Goal: Task Accomplishment & Management: Manage account settings

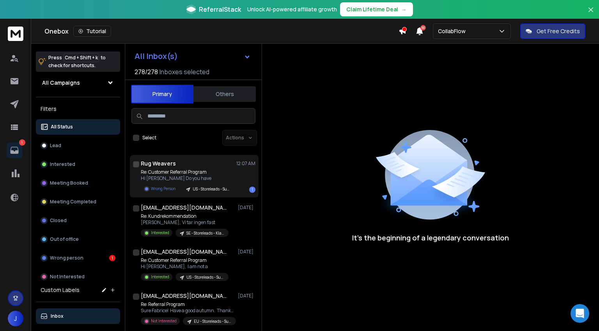
click at [206, 169] on p "Re: Customer Referral Program" at bounding box center [188, 172] width 94 height 6
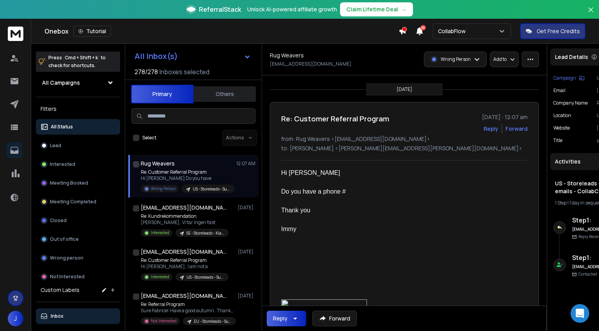
click at [369, 138] on p "from: [PERSON_NAME] <[EMAIL_ADDRESS][DOMAIN_NAME]>" at bounding box center [404, 139] width 246 height 8
copy p "[DOMAIN_NAME]"
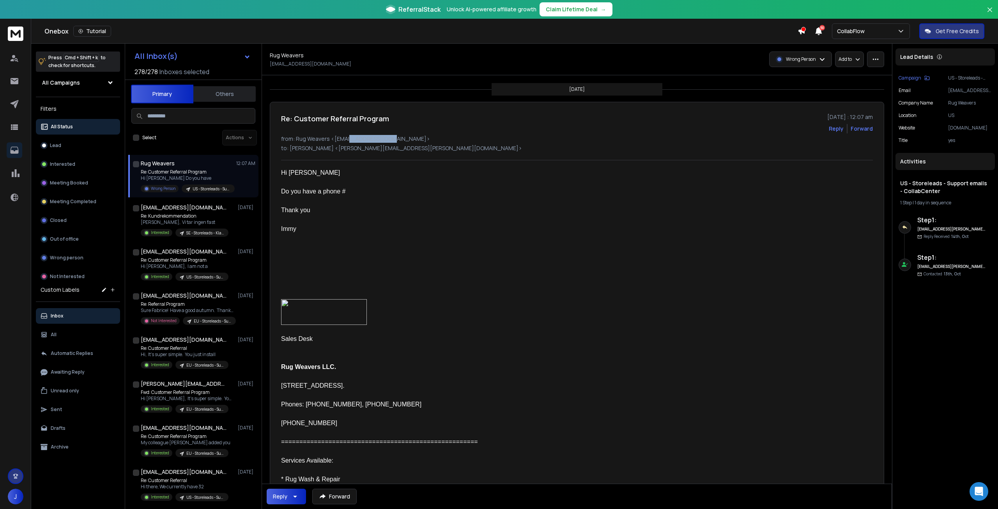
click at [283, 330] on div "Reply" at bounding box center [280, 497] width 14 height 8
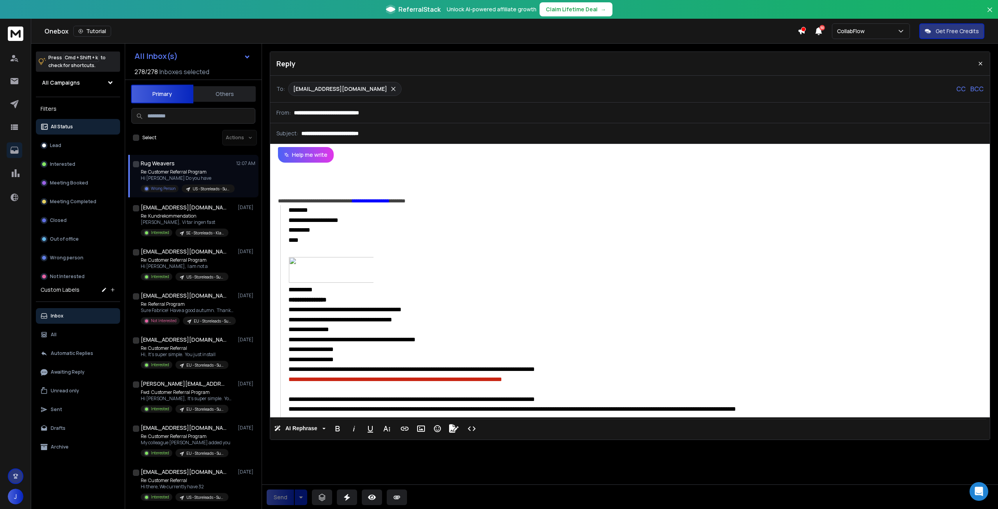
click at [310, 175] on div at bounding box center [630, 174] width 704 height 9
click at [301, 172] on div at bounding box center [630, 174] width 704 height 9
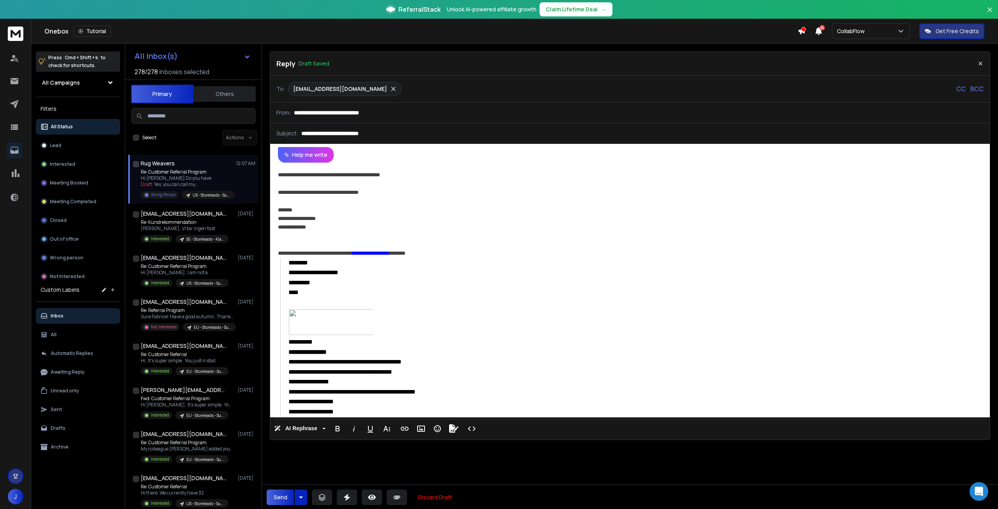
click at [341, 191] on div "**********" at bounding box center [629, 187] width 702 height 35
click at [384, 193] on div "**********" at bounding box center [629, 187] width 702 height 35
drag, startPoint x: 440, startPoint y: 199, endPoint x: 278, endPoint y: 122, distance: 179.7
click at [278, 122] on div "**********" at bounding box center [630, 245] width 721 height 388
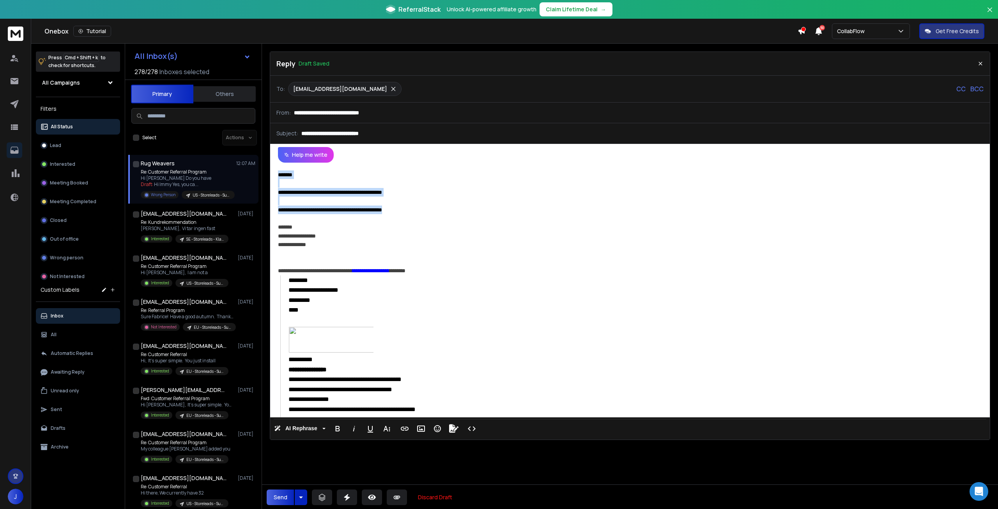
drag, startPoint x: 422, startPoint y: 213, endPoint x: 255, endPoint y: 148, distance: 179.0
click at [255, 148] on div "All Inbox(s) 278 / 278 Inboxes selected Primary Others Select Actions Rug Weave…" at bounding box center [561, 298] width 873 height 509
click at [415, 218] on div "**********" at bounding box center [629, 196] width 702 height 52
click at [408, 214] on div "**********" at bounding box center [629, 196] width 702 height 52
drag, startPoint x: 421, startPoint y: 211, endPoint x: 272, endPoint y: 151, distance: 161.1
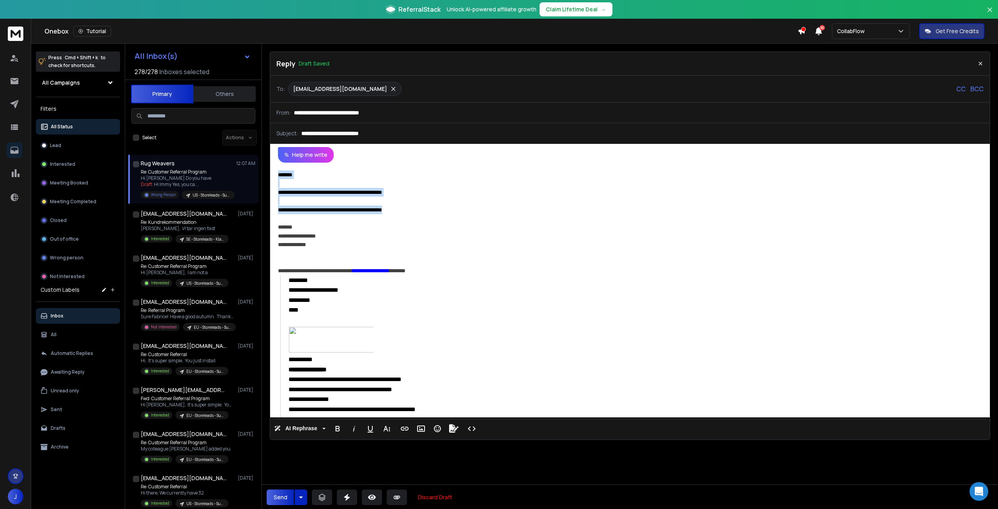
click at [272, 151] on div "**********" at bounding box center [630, 292] width 720 height 296
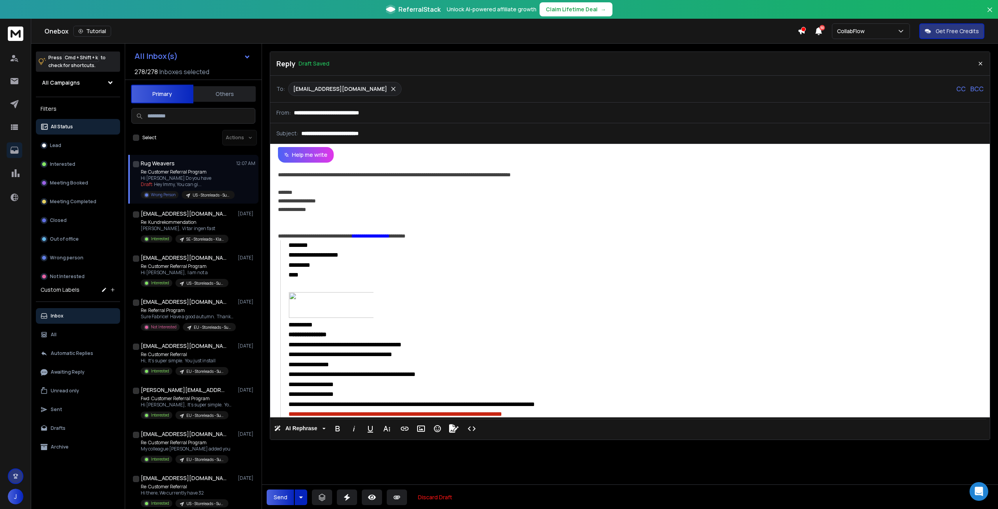
click at [306, 174] on div "**********" at bounding box center [629, 179] width 702 height 18
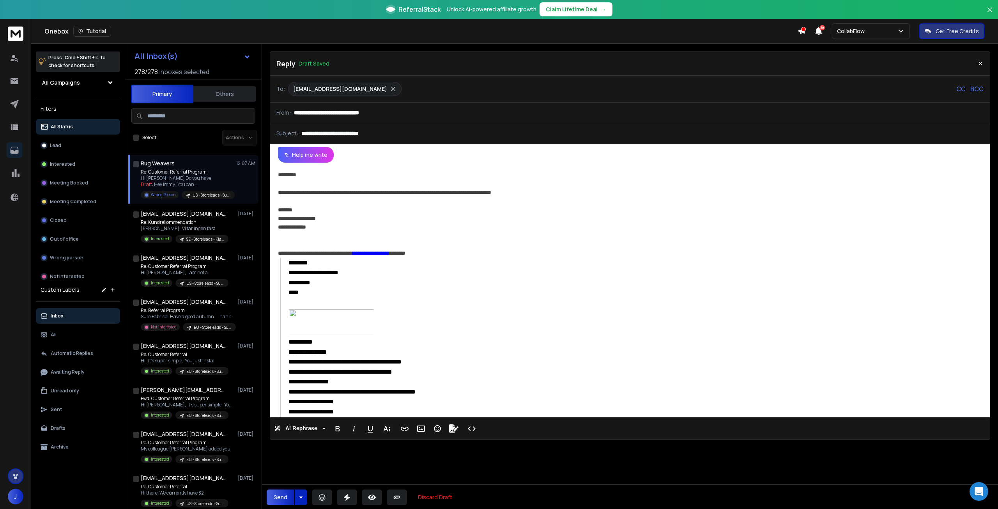
click at [429, 193] on div "**********" at bounding box center [629, 187] width 702 height 35
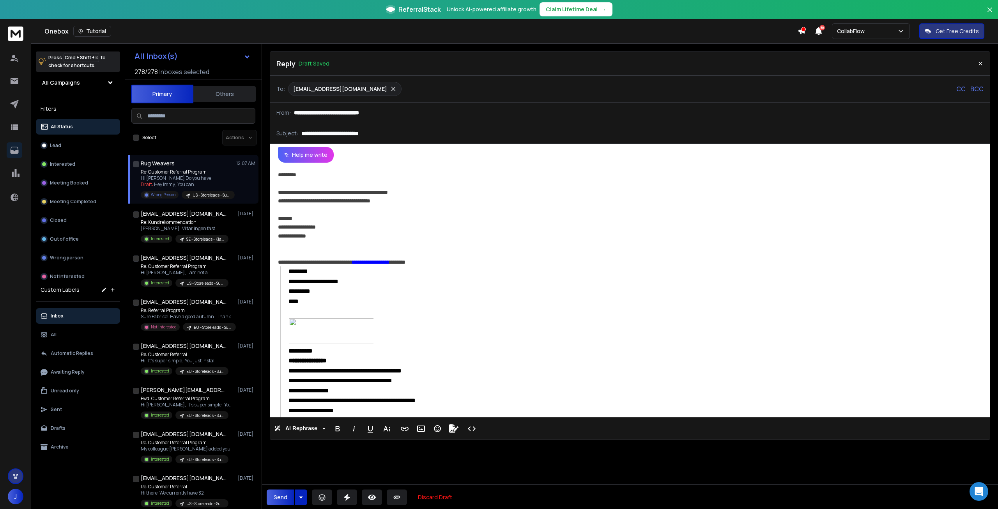
click at [300, 330] on icon "button" at bounding box center [300, 497] width 9 height 9
click at [299, 330] on p "Send Later" at bounding box center [294, 477] width 28 height 8
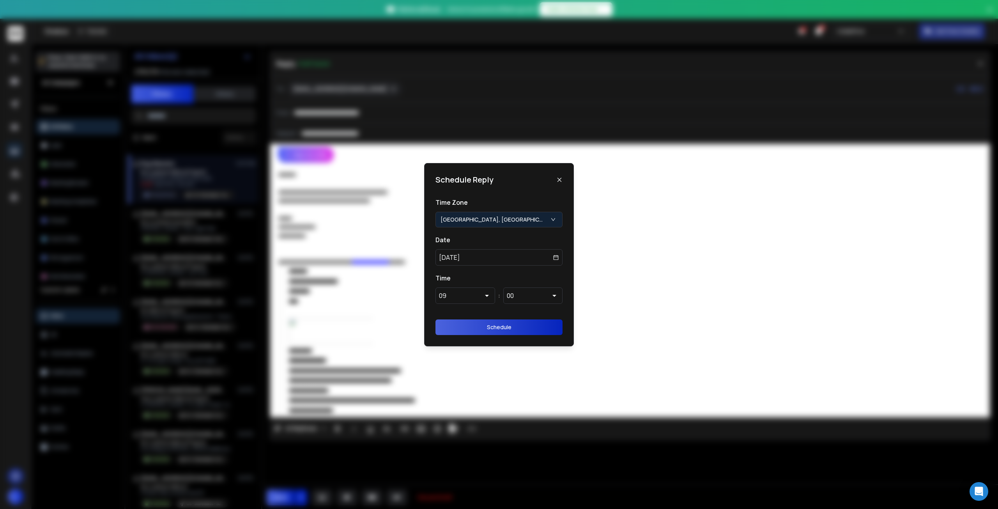
click at [521, 215] on div "[GEOGRAPHIC_DATA], [GEOGRAPHIC_DATA] (UTC-11:00)" at bounding box center [499, 220] width 127 height 16
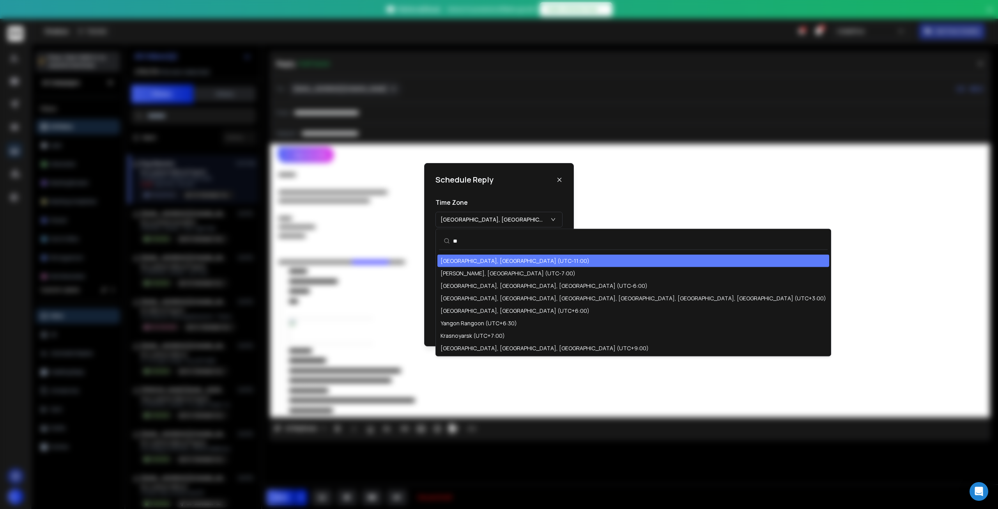
type input "*"
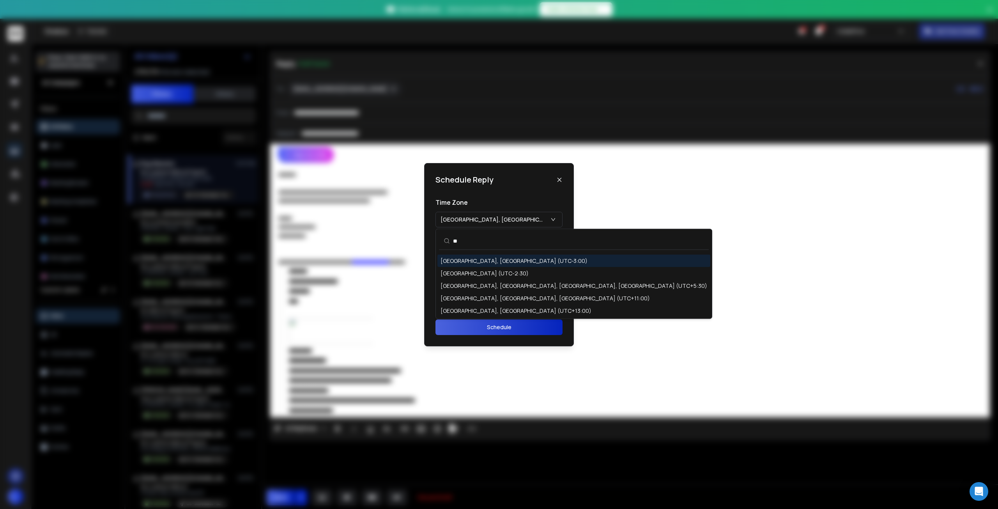
type input "*"
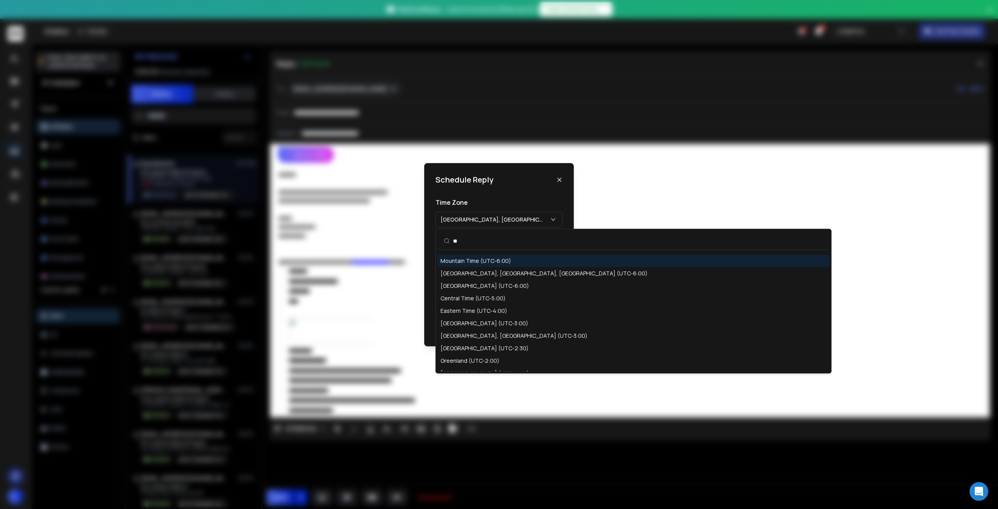
type input "*"
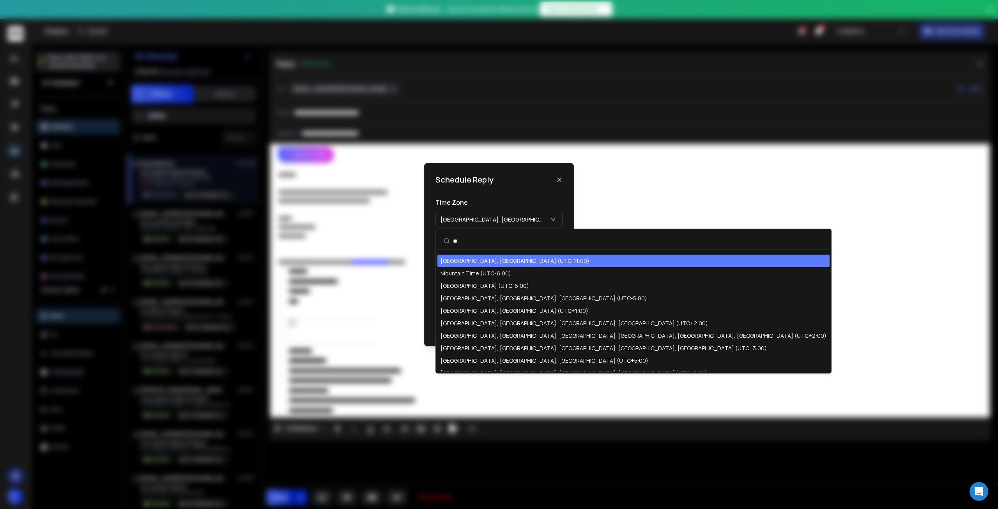
type input "*"
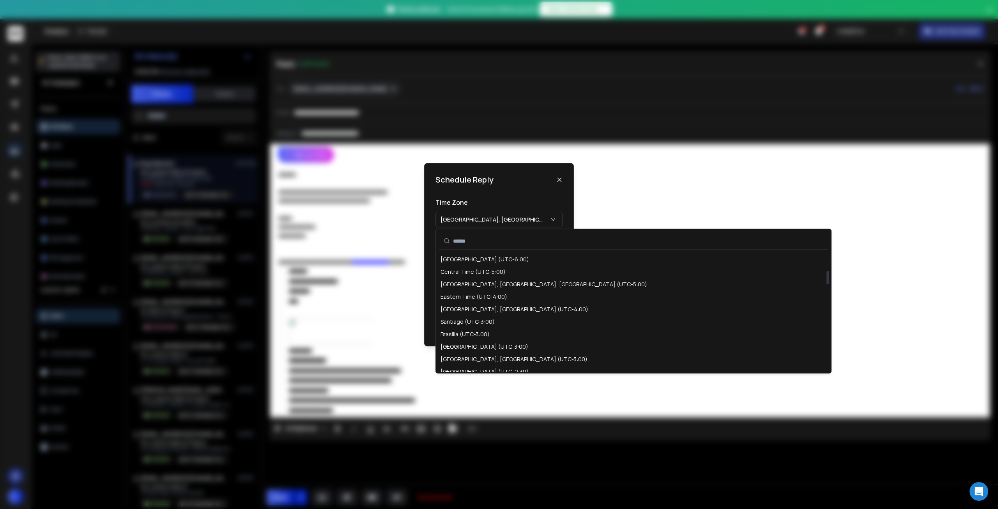
scroll to position [138, 0]
click at [475, 301] on div "Eastern Time (UTC-4:00)" at bounding box center [634, 297] width 392 height 12
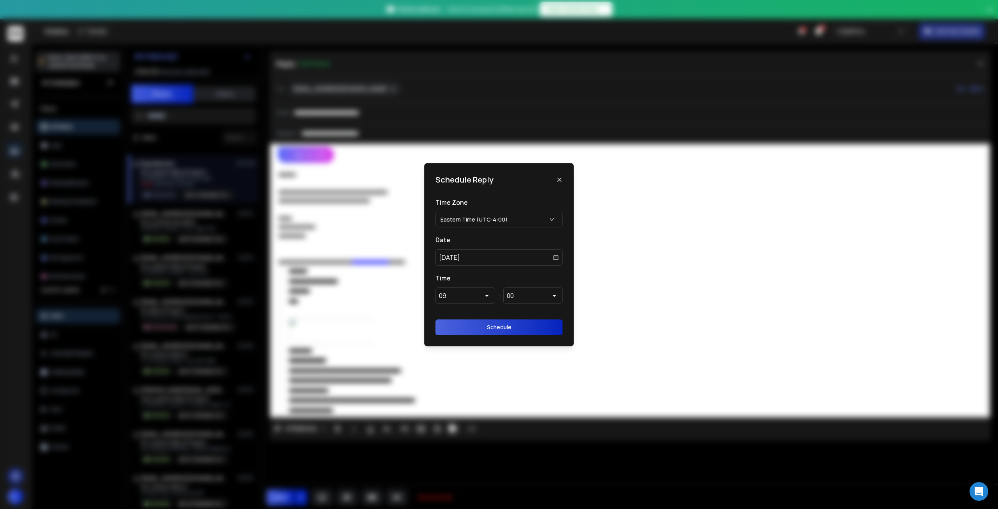
click at [468, 298] on div "09" at bounding box center [466, 295] width 60 height 16
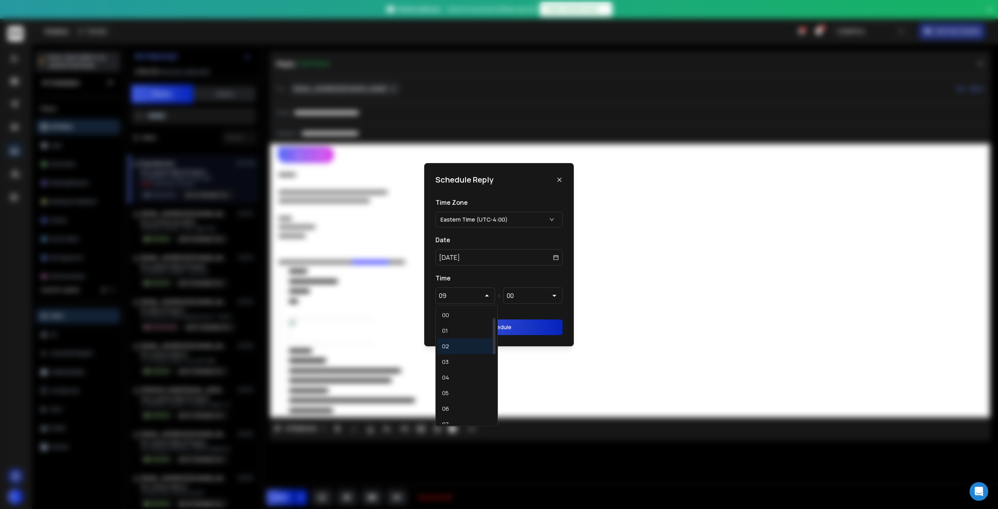
scroll to position [39, 0]
click at [454, 330] on div "08" at bounding box center [467, 401] width 58 height 16
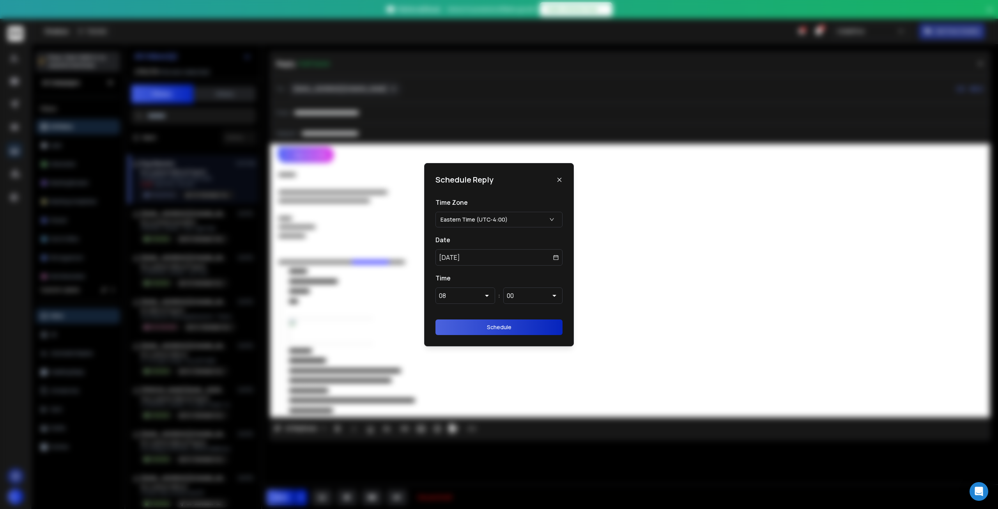
click at [520, 296] on div "00" at bounding box center [533, 295] width 60 height 16
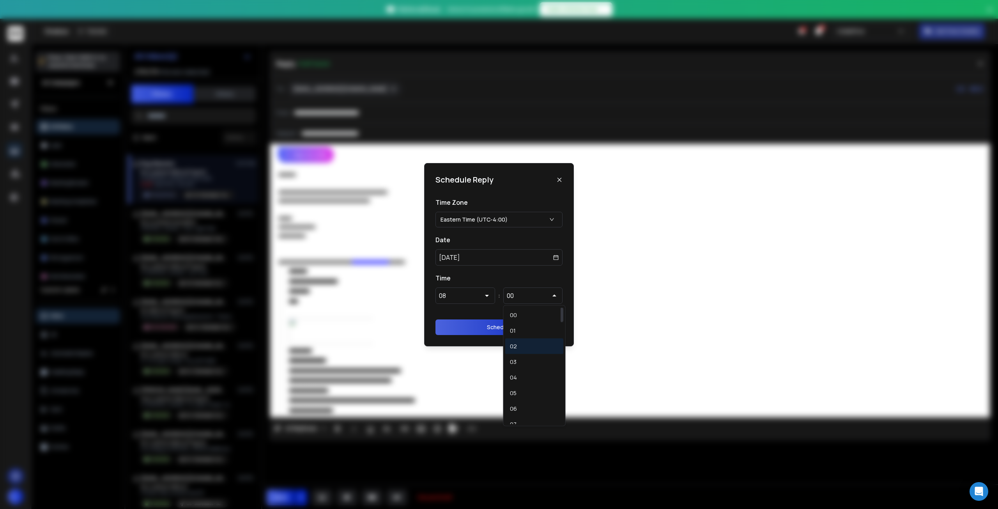
click at [524, 330] on div "02" at bounding box center [534, 346] width 58 height 16
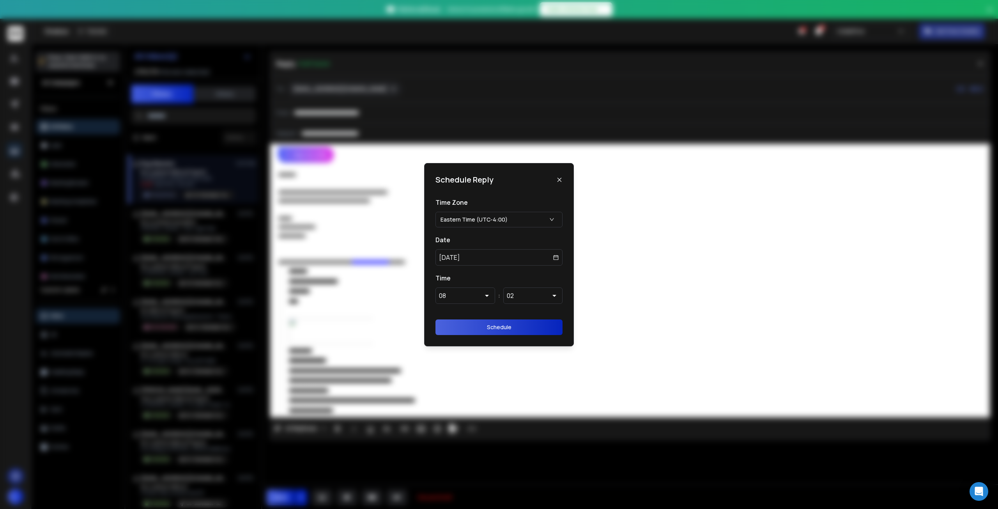
click at [508, 328] on div "Schedule" at bounding box center [499, 327] width 127 height 16
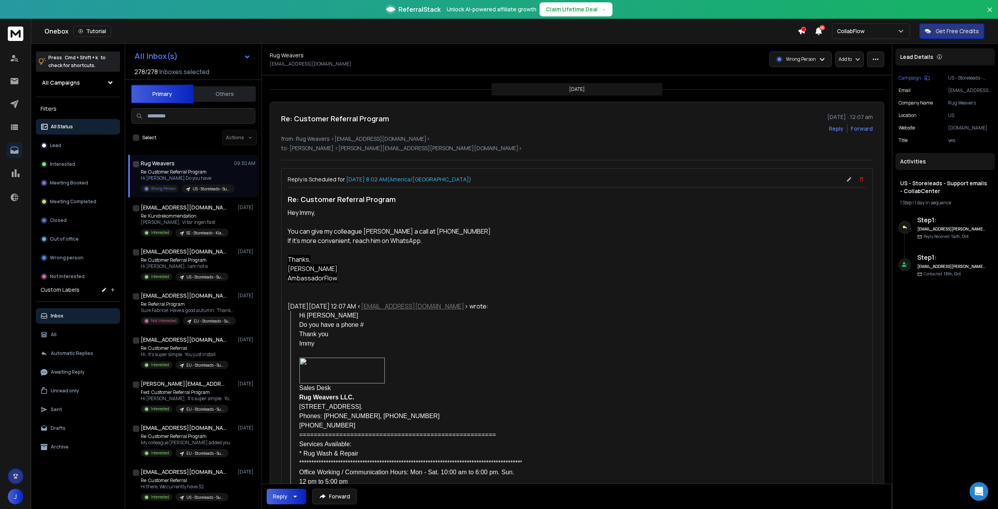
click at [334, 241] on div "Hey [PERSON_NAME], You can give my colleague [PERSON_NAME] a call at [PHONE_NUM…" at bounding box center [402, 231] width 228 height 47
click at [481, 261] on div "Thanks," at bounding box center [402, 259] width 228 height 9
click at [172, 212] on div "[EMAIL_ADDRESS][DOMAIN_NAME] [DATE] Re: Kundrekommendation [PERSON_NAME], Vi ta…" at bounding box center [198, 220] width 115 height 33
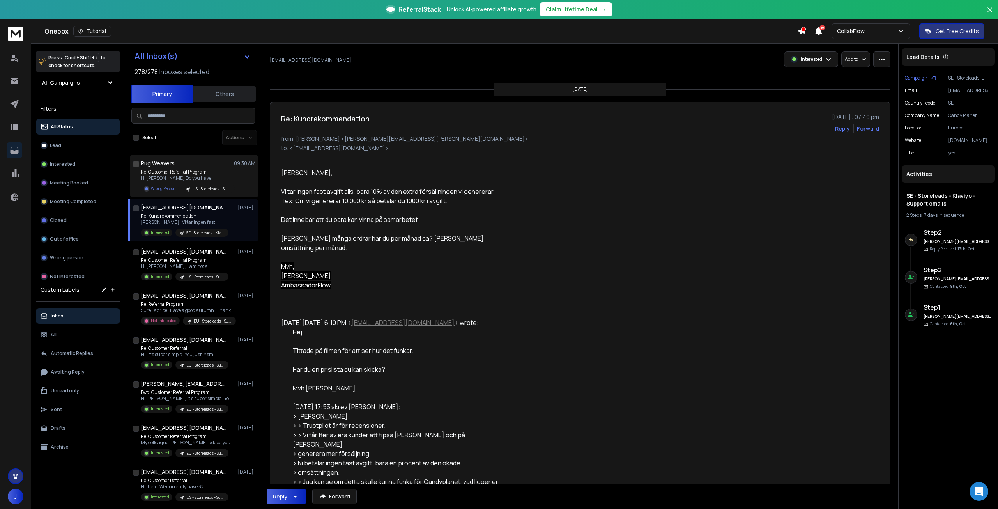
click at [167, 184] on div "Re: Customer Referral Program Hi [PERSON_NAME] Do you have Wrong Person US - St…" at bounding box center [188, 181] width 94 height 24
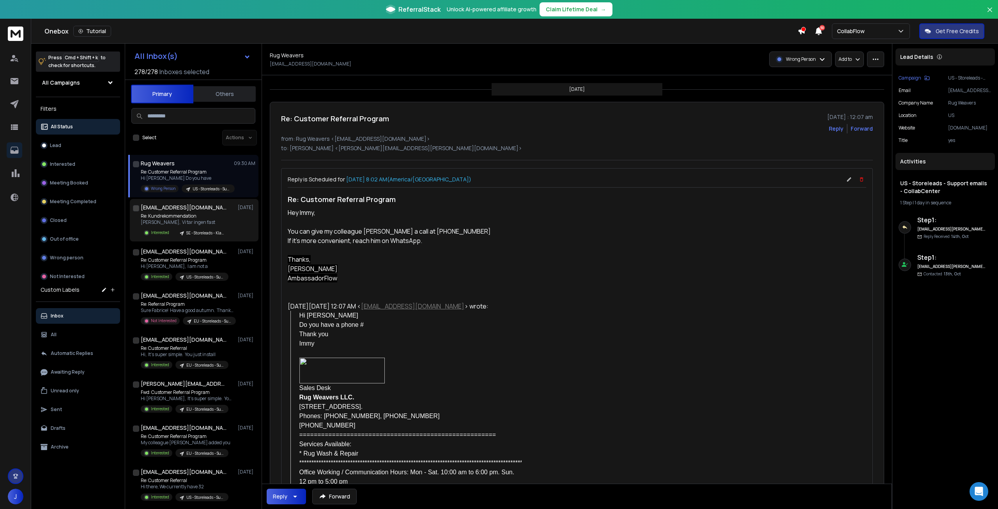
click at [168, 213] on p "Re: Kundrekommendation" at bounding box center [185, 216] width 88 height 6
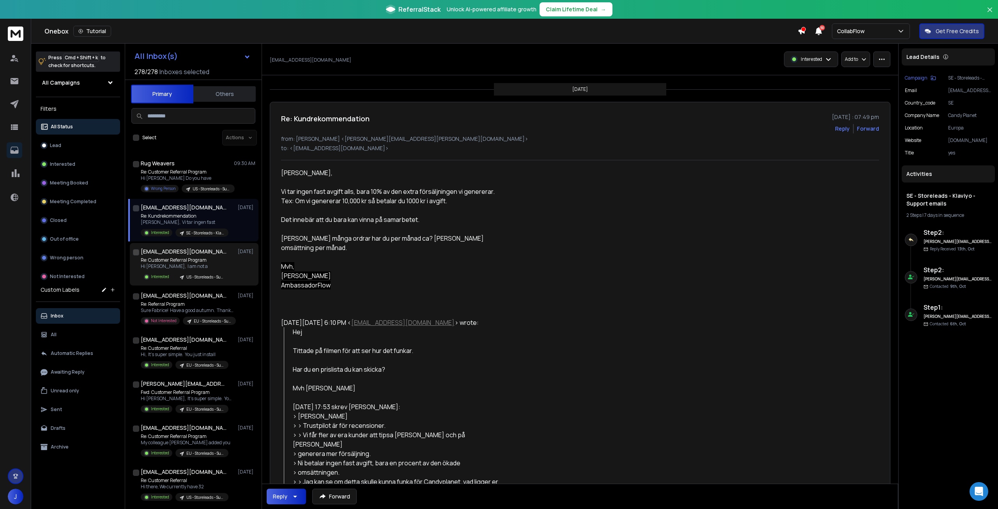
click at [190, 259] on p "Re: Customer Referral Program" at bounding box center [185, 260] width 88 height 6
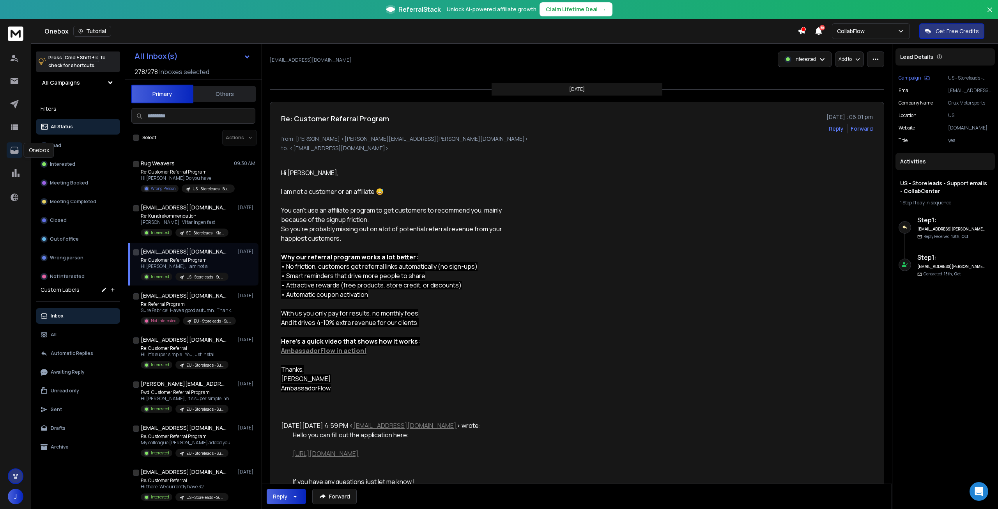
click at [12, 154] on icon at bounding box center [14, 149] width 9 height 9
click at [19, 150] on icon at bounding box center [14, 149] width 9 height 9
click at [15, 106] on icon at bounding box center [14, 104] width 8 height 8
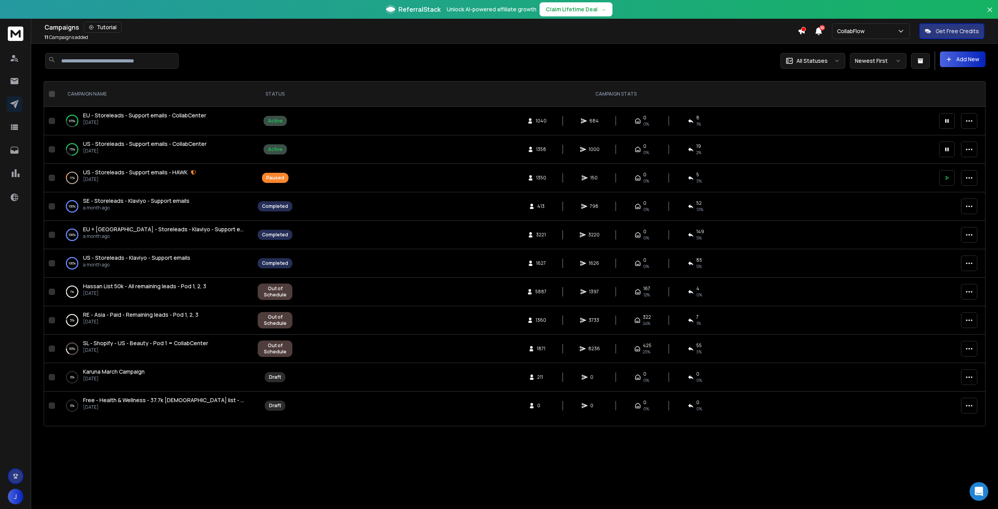
click at [148, 120] on p "[DATE]" at bounding box center [144, 122] width 123 height 6
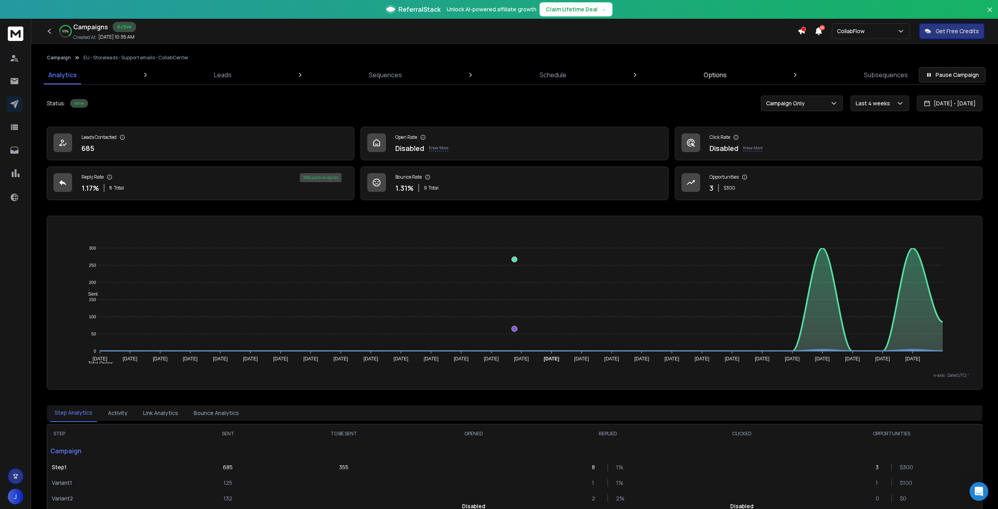
click at [599, 74] on p "Options" at bounding box center [715, 74] width 23 height 9
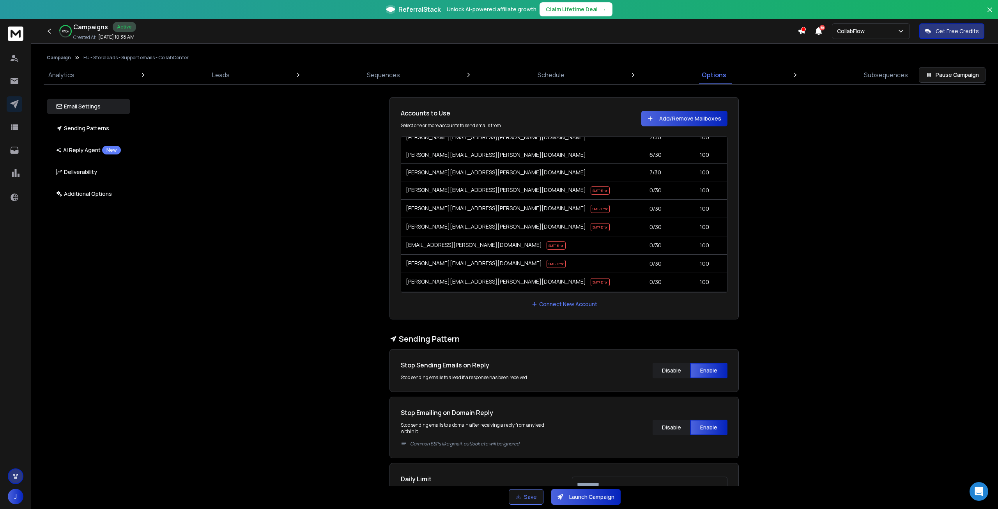
scroll to position [22, 0]
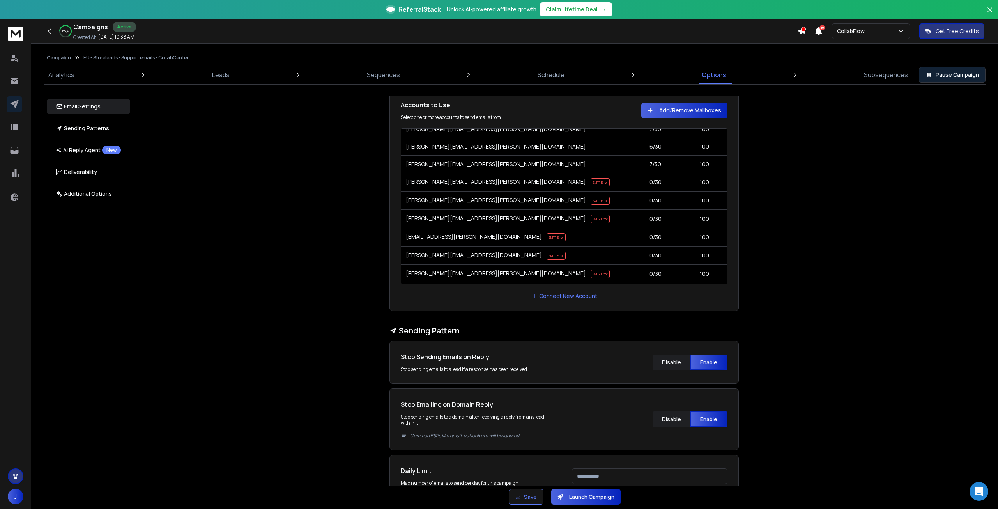
click at [599, 72] on icon at bounding box center [929, 74] width 7 height 7
click at [54, 56] on button "Campaign" at bounding box center [59, 58] width 24 height 6
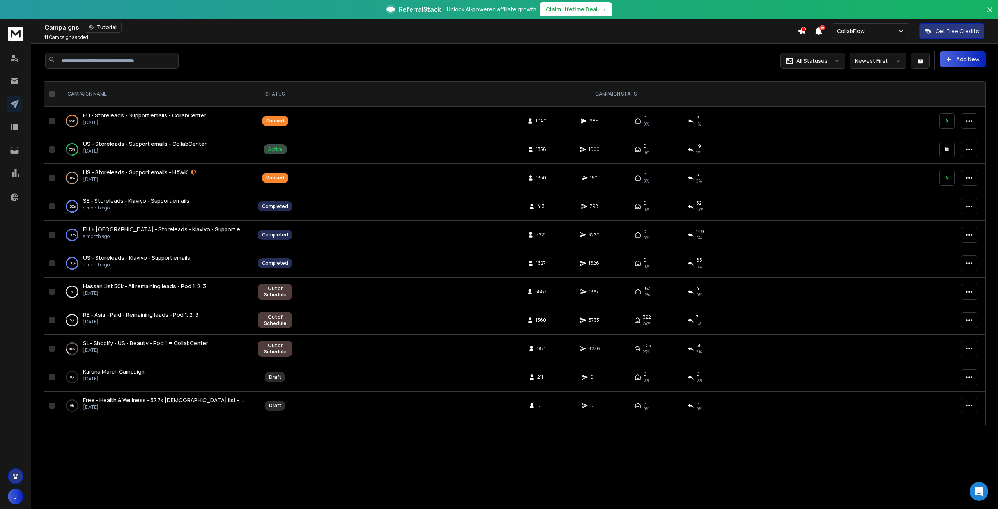
click at [117, 145] on span "US - Storeleads - Support emails - CollabCenter" at bounding box center [145, 143] width 124 height 7
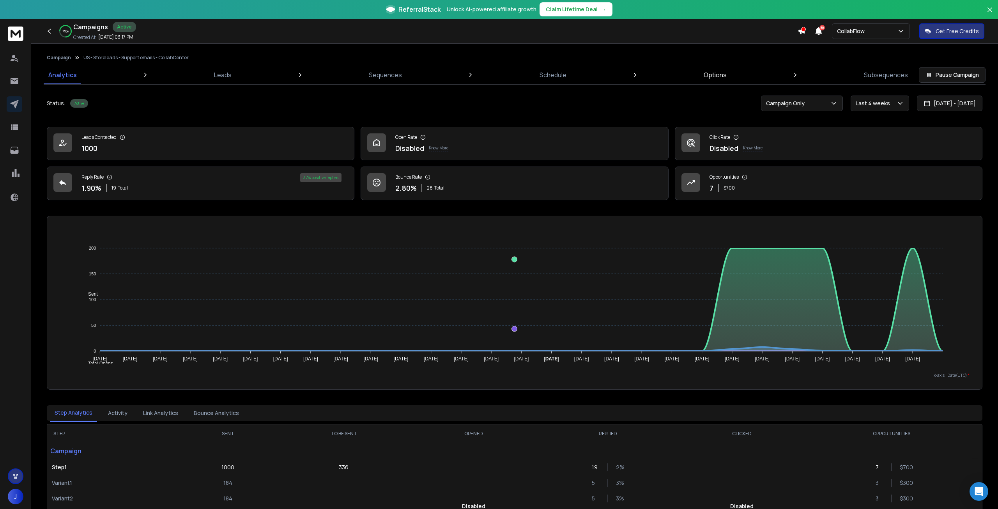
click at [599, 76] on p "Options" at bounding box center [715, 74] width 23 height 9
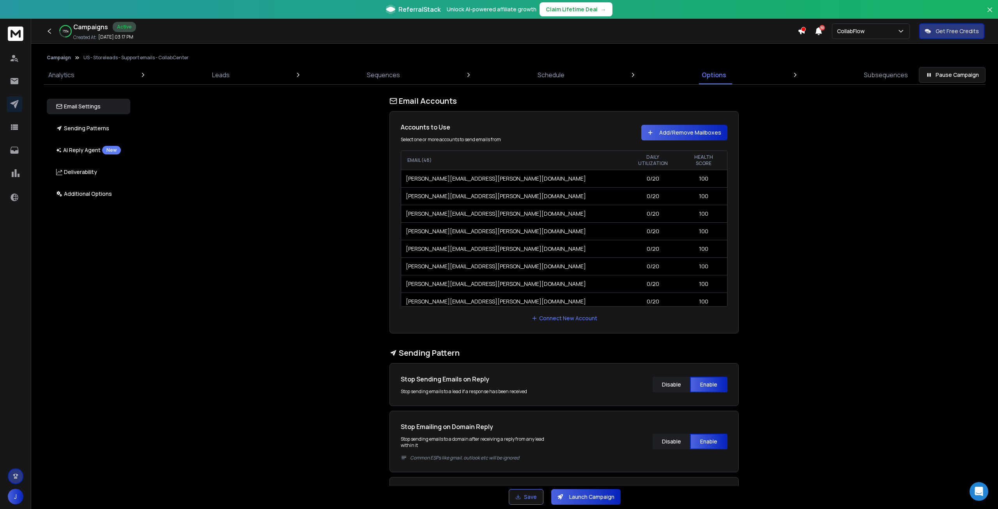
click at [251, 248] on div "Email Accounts Accounts to Use Select one or more accounts to send emails from …" at bounding box center [569, 291] width 852 height 390
click at [63, 59] on button "Campaign" at bounding box center [59, 58] width 24 height 6
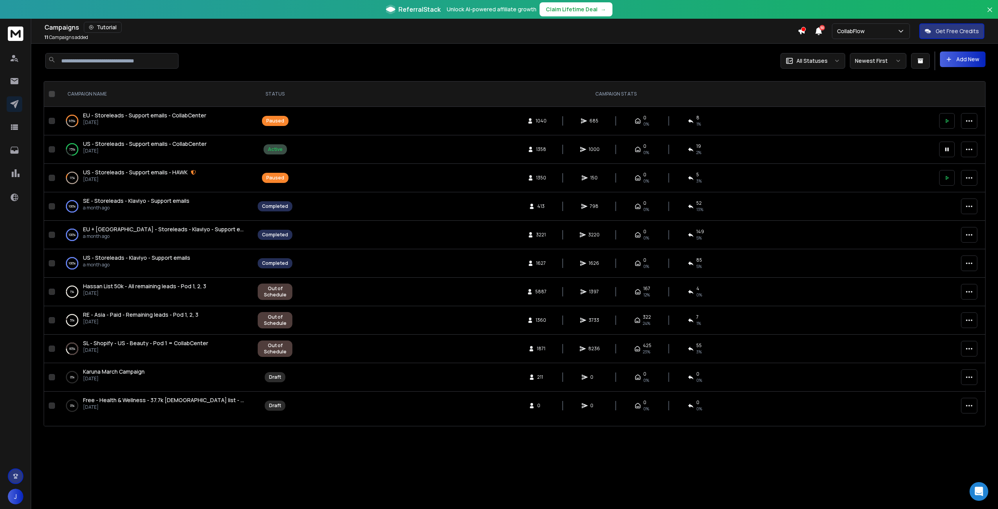
click at [140, 145] on span "US - Storeleads - Support emails - CollabCenter" at bounding box center [145, 143] width 124 height 7
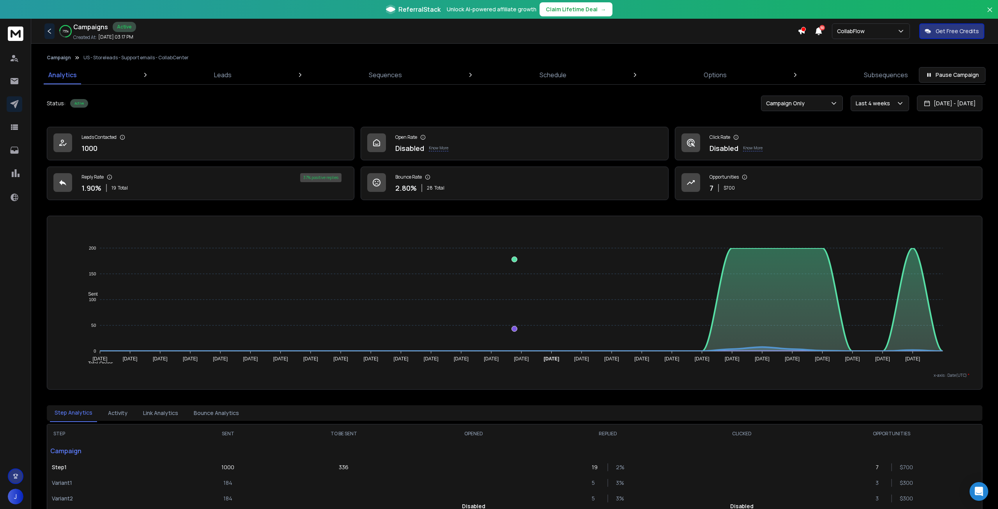
click at [48, 30] on icon at bounding box center [49, 31] width 7 height 7
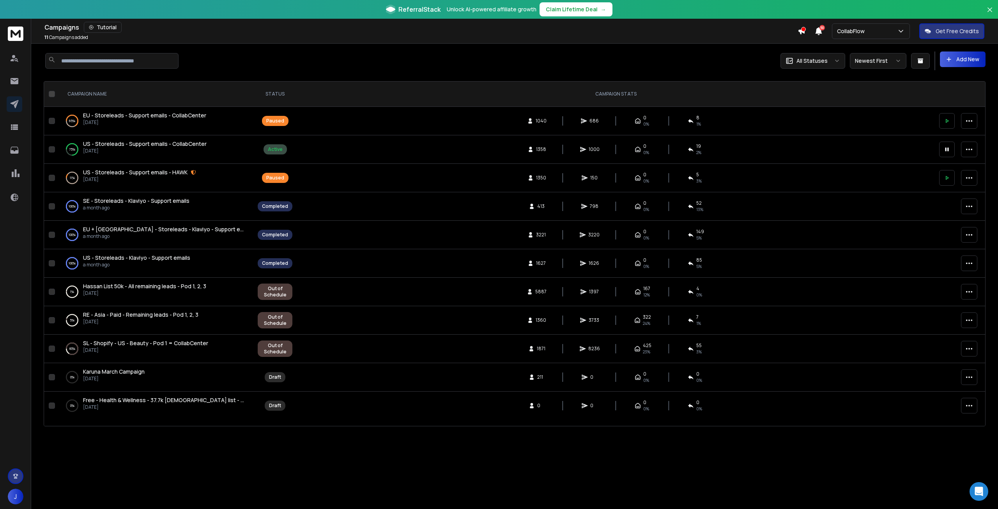
click at [35, 180] on div "Campaigns 11 Campaigns Added All Statuses Newest First Add New CAMPAIGN NAME ST…" at bounding box center [514, 306] width 967 height 524
click at [232, 74] on div "Campaigns 11 Campaigns Added All Statuses Newest First Add New CAMPAIGN NAME ST…" at bounding box center [515, 305] width 942 height 509
click at [116, 116] on span "EU - Storeleads - Support emails - CollabCenter" at bounding box center [144, 115] width 123 height 7
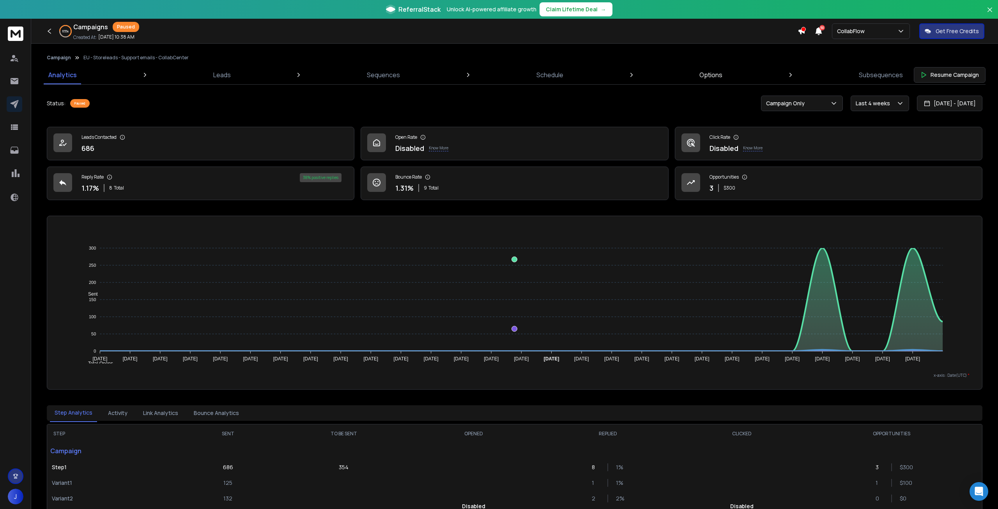
click at [599, 76] on p "Options" at bounding box center [711, 74] width 23 height 9
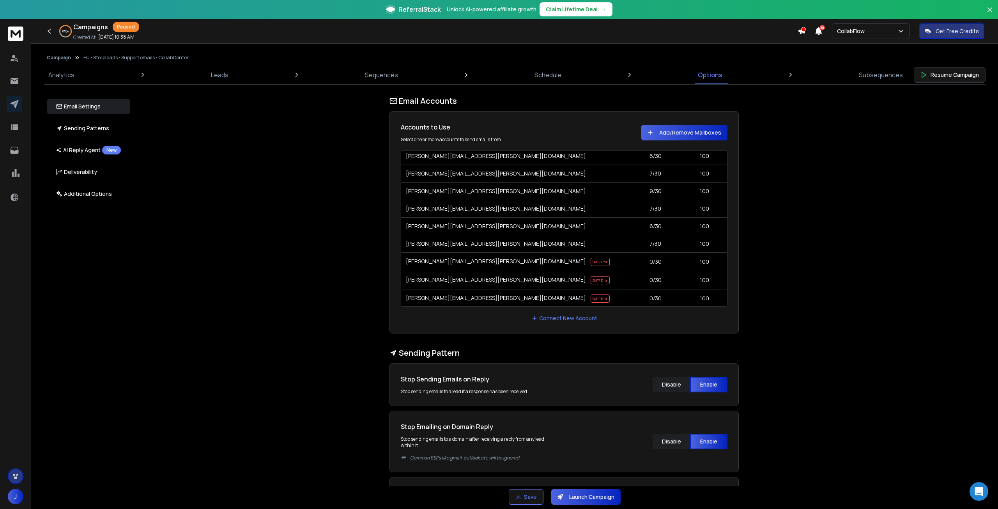
scroll to position [125, 0]
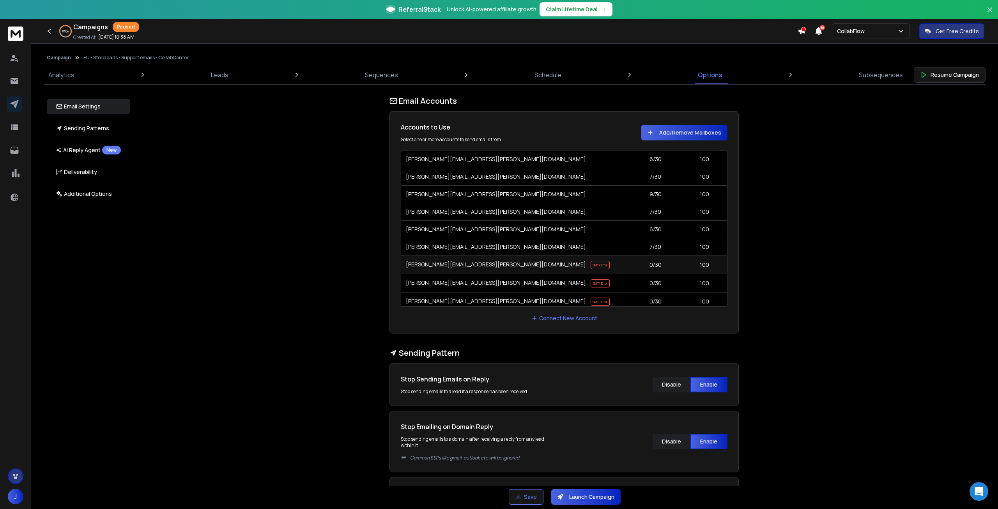
click at [459, 269] on td "[PERSON_NAME][EMAIL_ADDRESS][PERSON_NAME][DOMAIN_NAME] SMTP Error" at bounding box center [514, 264] width 227 height 18
click at [599, 135] on button "Add/Remove Mailboxes" at bounding box center [684, 133] width 86 height 16
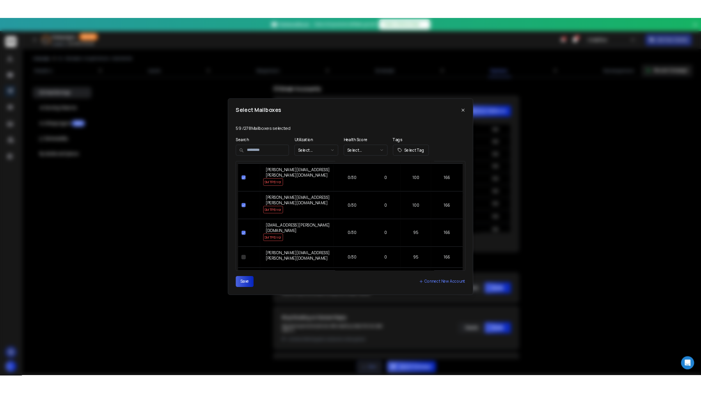
scroll to position [0, 0]
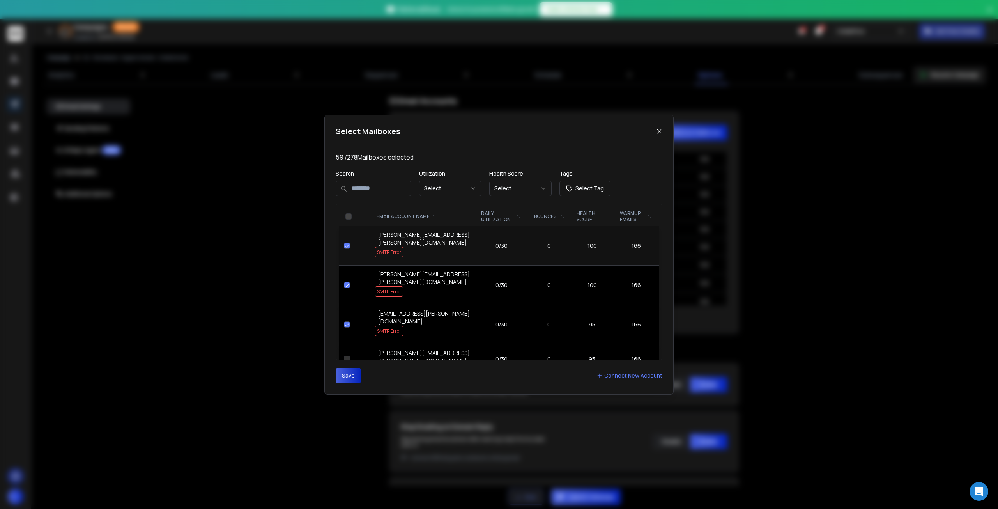
click at [432, 234] on p "[PERSON_NAME][EMAIL_ADDRESS][PERSON_NAME][DOMAIN_NAME]" at bounding box center [424, 239] width 92 height 16
click at [433, 234] on p "[PERSON_NAME][EMAIL_ADDRESS][PERSON_NAME][DOMAIN_NAME]" at bounding box center [424, 239] width 92 height 16
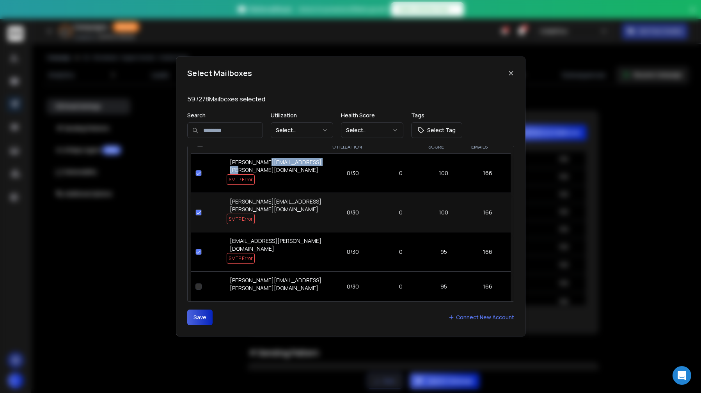
scroll to position [19, 0]
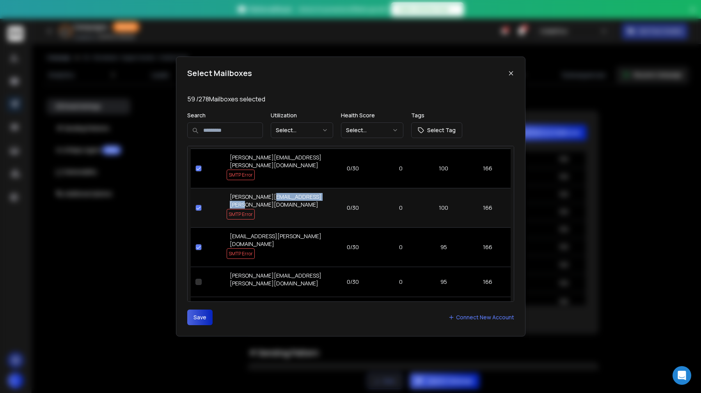
drag, startPoint x: 318, startPoint y: 190, endPoint x: 267, endPoint y: 190, distance: 51.1
click at [267, 193] on div "[PERSON_NAME][EMAIL_ADDRESS][PERSON_NAME][DOMAIN_NAME]" at bounding box center [274, 201] width 95 height 16
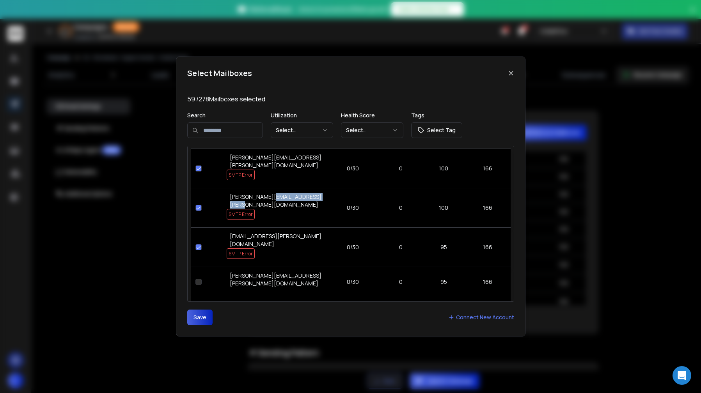
copy p "[DOMAIN_NAME]"
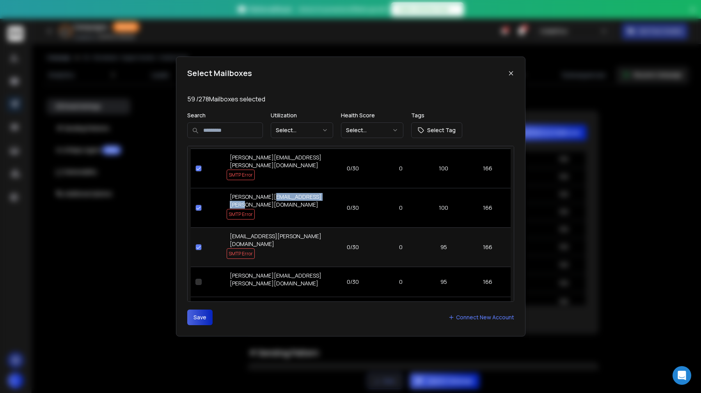
click at [294, 232] on p "[EMAIL_ADDRESS][PERSON_NAME][DOMAIN_NAME]" at bounding box center [276, 240] width 92 height 16
click at [289, 232] on p "[EMAIL_ADDRESS][PERSON_NAME][DOMAIN_NAME]" at bounding box center [276, 240] width 92 height 16
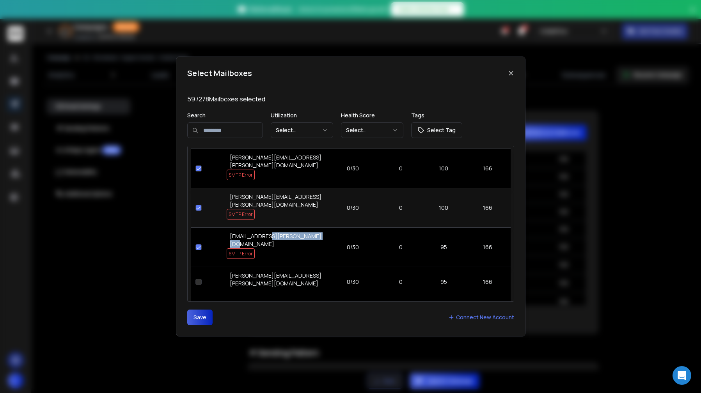
click at [287, 193] on p "[PERSON_NAME][EMAIL_ADDRESS][PERSON_NAME][DOMAIN_NAME]" at bounding box center [276, 201] width 92 height 16
copy p "startcollabflow"
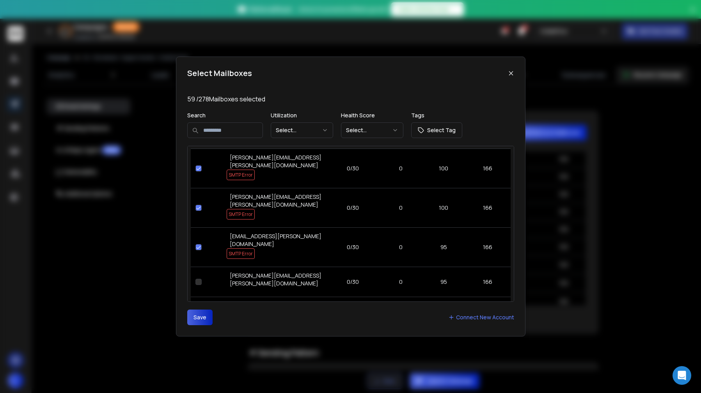
click at [87, 106] on div "Select Mailboxes 59 / 278 Mailboxes selected Search Utilization Select... Healt…" at bounding box center [350, 197] width 701 height 296
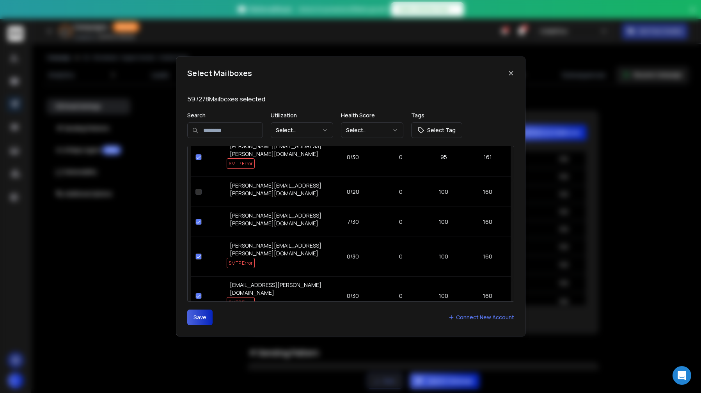
scroll to position [1261, 0]
